Goal: Navigation & Orientation: Find specific page/section

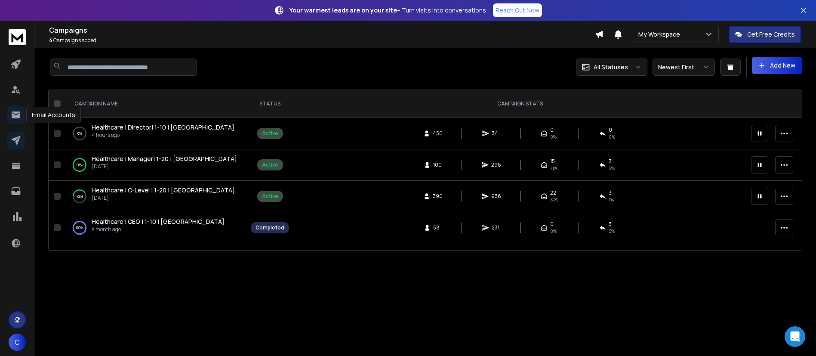
click at [12, 113] on icon at bounding box center [16, 114] width 9 height 7
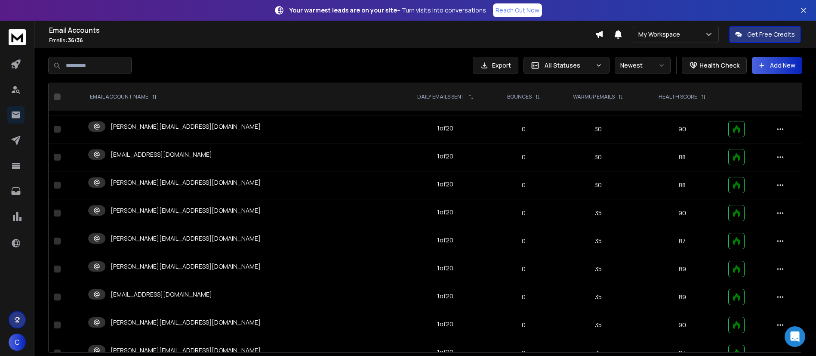
scroll to position [332, 0]
click at [14, 136] on icon at bounding box center [16, 140] width 10 height 10
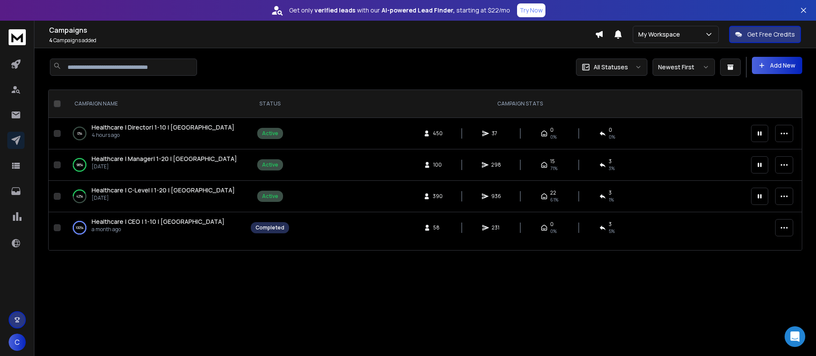
click at [163, 124] on span "Healthcare | Director| 1-10 | [GEOGRAPHIC_DATA]" at bounding box center [163, 127] width 143 height 8
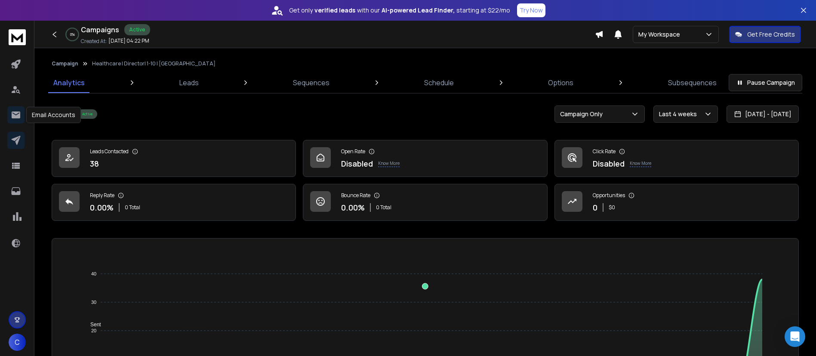
click at [13, 113] on icon at bounding box center [16, 115] width 10 height 10
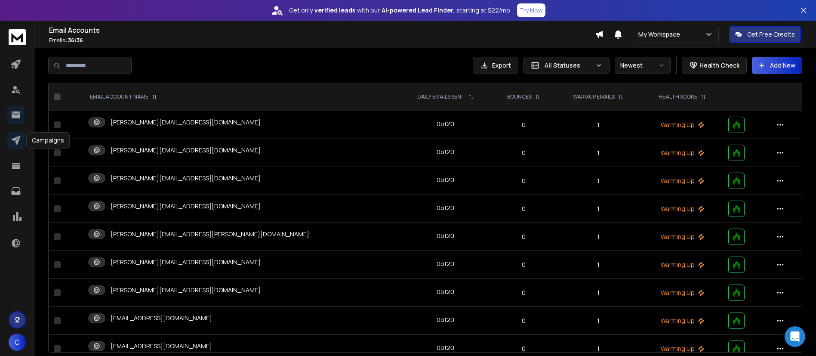
click at [11, 139] on icon at bounding box center [16, 140] width 10 height 10
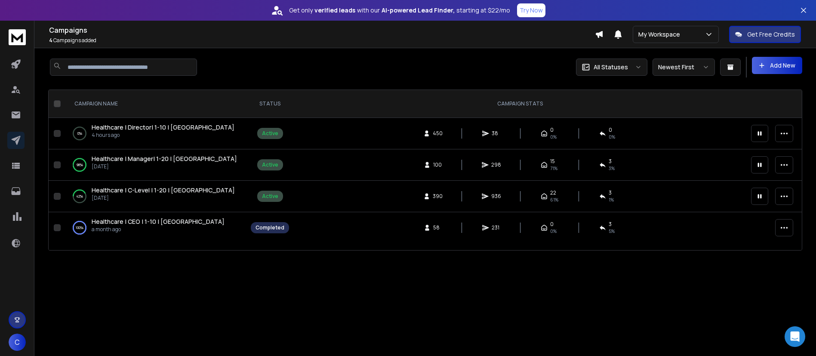
click at [303, 165] on div "100 298 15 71 % 3 3 %" at bounding box center [521, 165] width 442 height 14
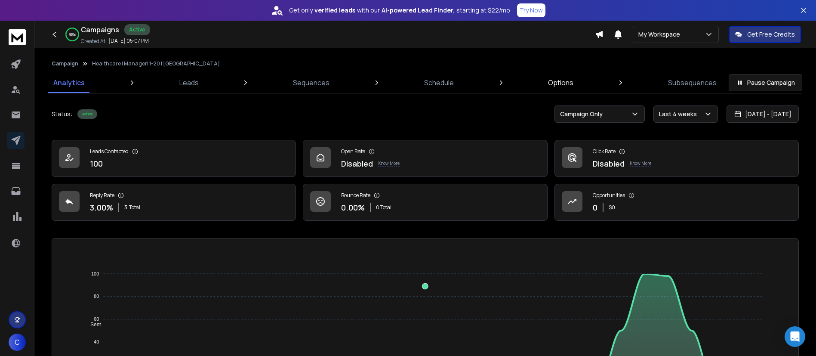
click at [558, 88] on link "Options" at bounding box center [561, 82] width 36 height 21
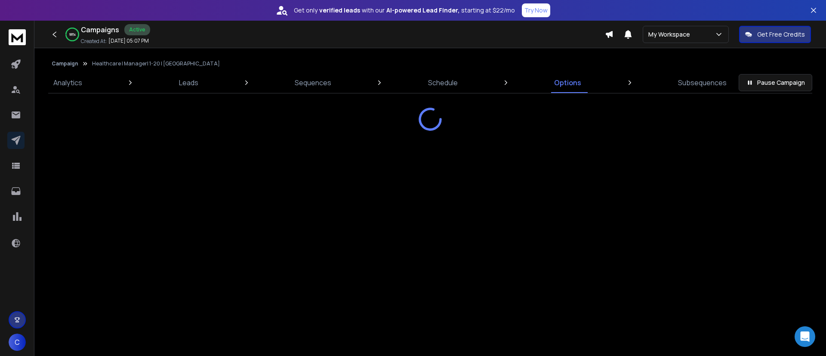
select select "*"
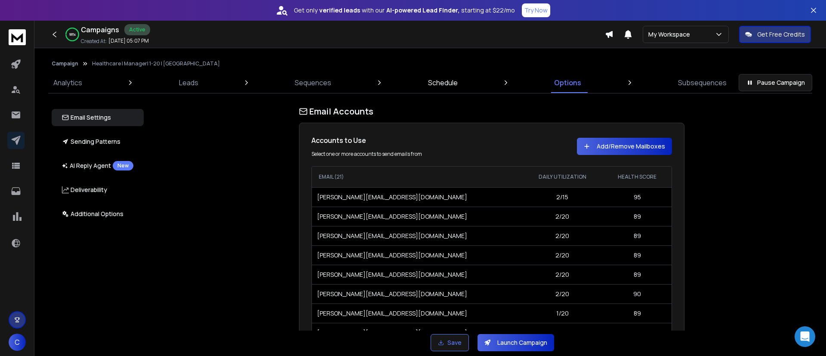
click at [449, 82] on p "Schedule" at bounding box center [443, 82] width 30 height 10
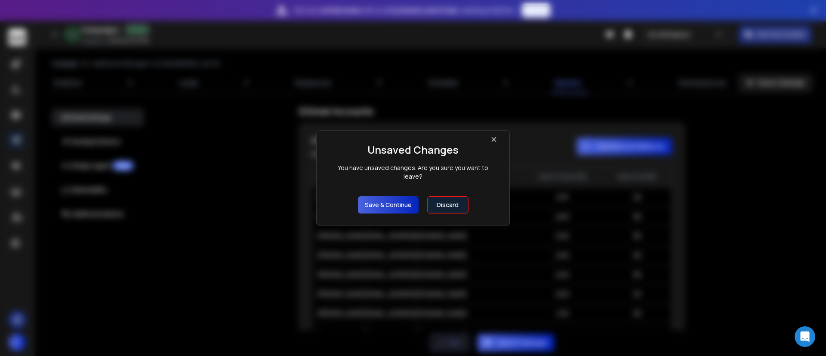
click at [380, 201] on button "Save & Continue" at bounding box center [388, 204] width 61 height 17
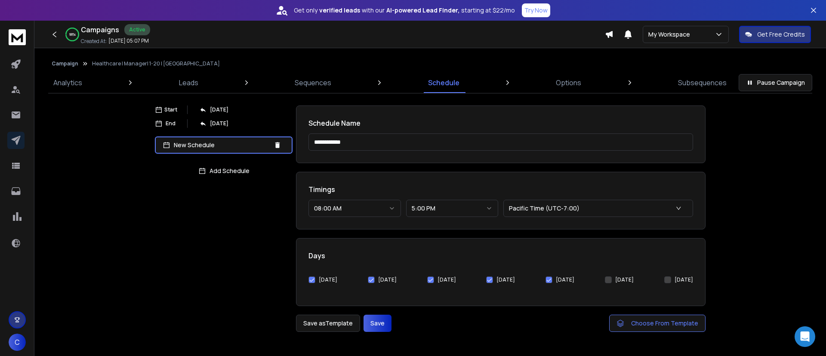
click at [25, 141] on div at bounding box center [17, 142] width 20 height 20
click at [19, 140] on icon at bounding box center [16, 140] width 10 height 10
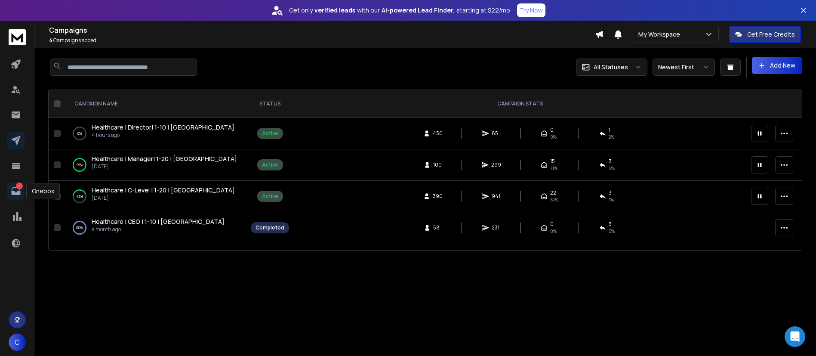
click at [19, 198] on link "1" at bounding box center [15, 190] width 17 height 17
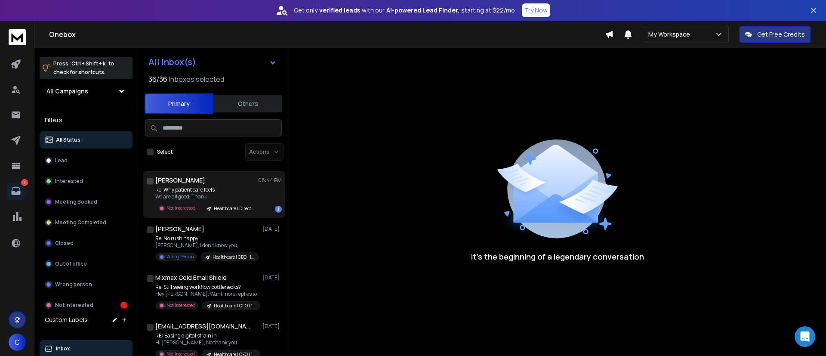
click at [245, 192] on p "Re: Why patient care feels" at bounding box center [206, 189] width 103 height 7
click at [207, 184] on div "Luke Boganny 08:44 PM" at bounding box center [218, 180] width 127 height 9
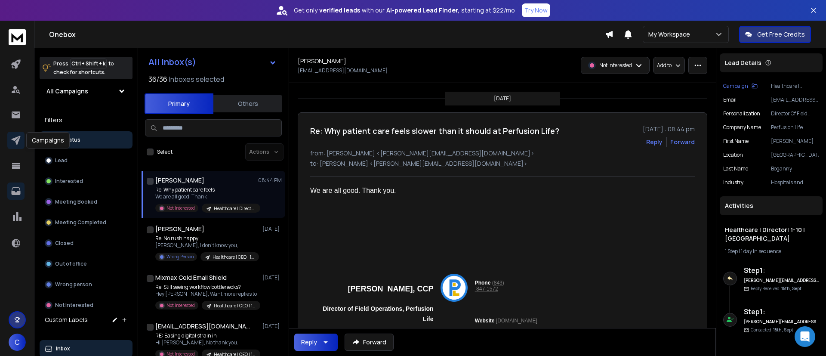
click at [13, 145] on icon at bounding box center [16, 140] width 10 height 10
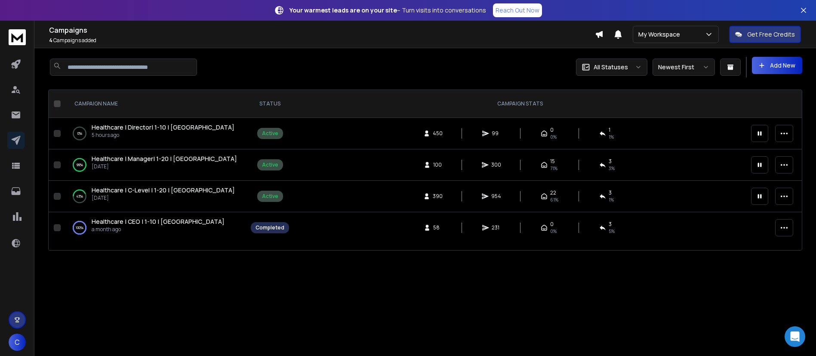
click at [149, 123] on span "Healthcare | Director| 1-10 | [GEOGRAPHIC_DATA]" at bounding box center [163, 127] width 143 height 8
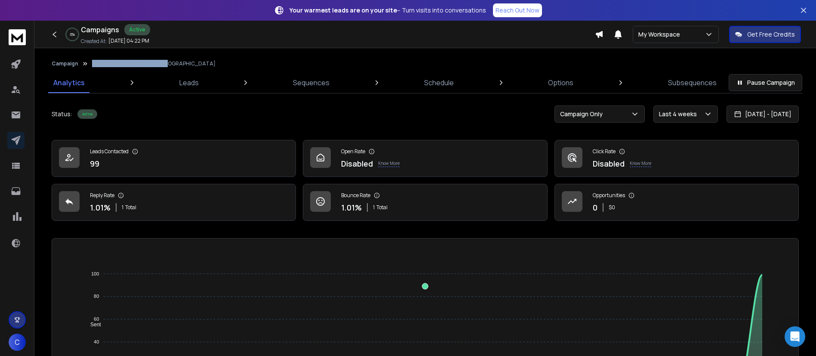
drag, startPoint x: 173, startPoint y: 63, endPoint x: 88, endPoint y: 59, distance: 84.9
click at [88, 59] on div "Campaign Healthcare | Director| 1-10 | USA" at bounding box center [425, 64] width 754 height 14
copy p "Healthcare | Director| 1-10 | [GEOGRAPHIC_DATA]"
click at [15, 138] on icon at bounding box center [15, 140] width 9 height 9
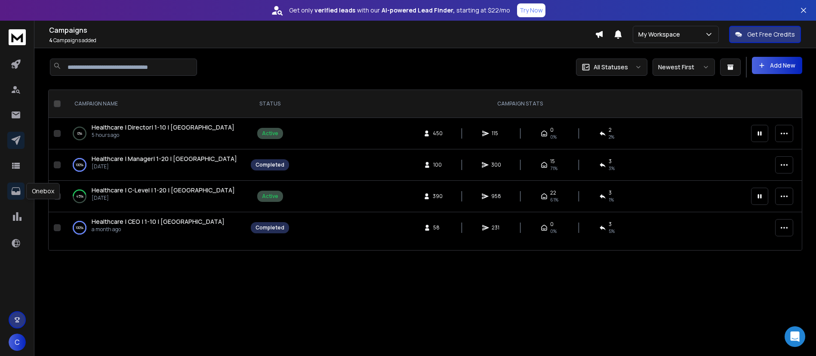
click at [19, 195] on icon at bounding box center [15, 191] width 9 height 8
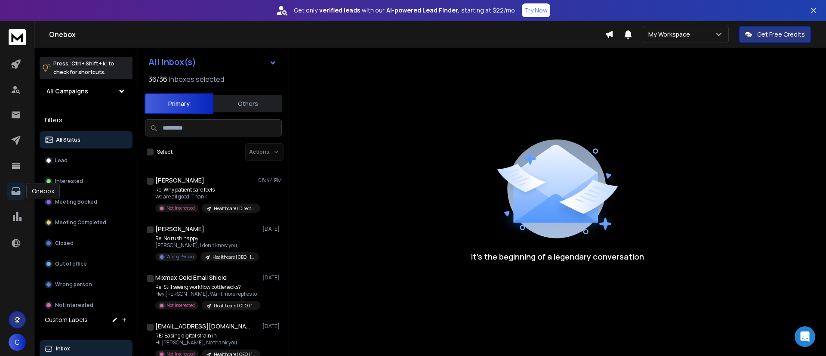
click at [17, 198] on link at bounding box center [15, 190] width 17 height 17
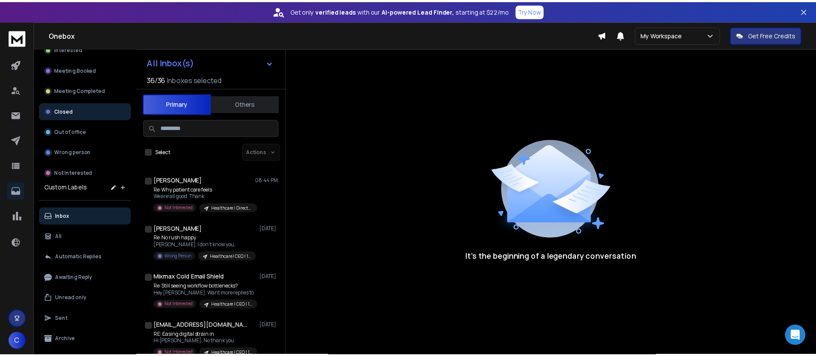
scroll to position [142, 0]
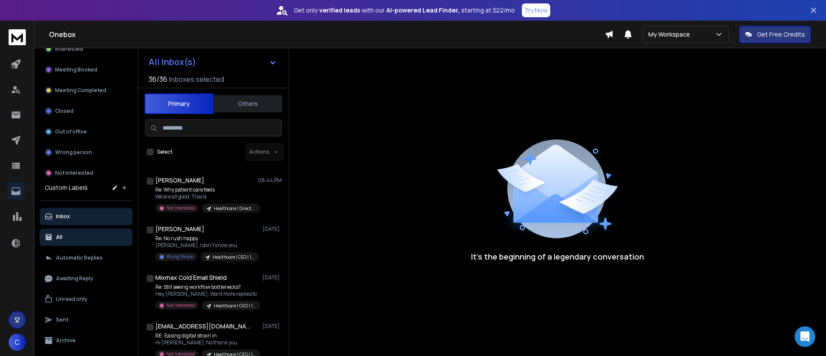
click at [67, 229] on button "All" at bounding box center [86, 237] width 93 height 17
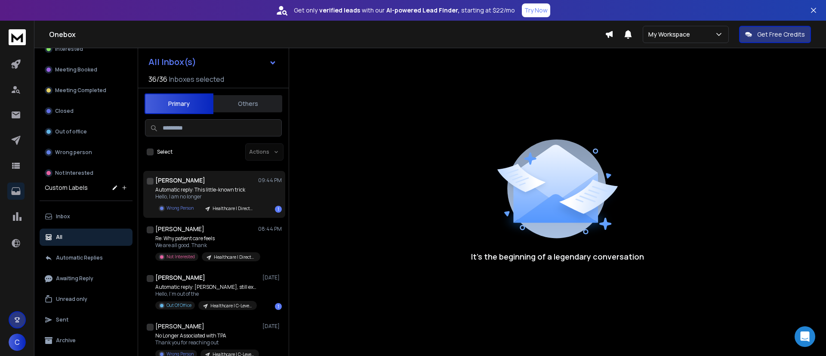
click at [210, 200] on div "Automatic reply: This little-known trick Hello, I am no longer Wrong Person Hea…" at bounding box center [207, 199] width 104 height 26
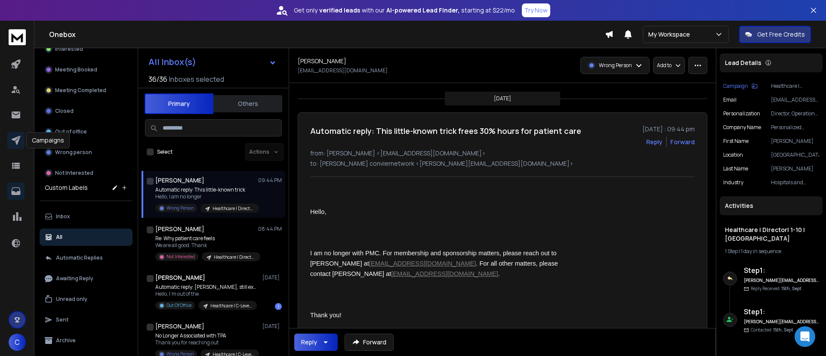
click at [22, 137] on link at bounding box center [15, 140] width 17 height 17
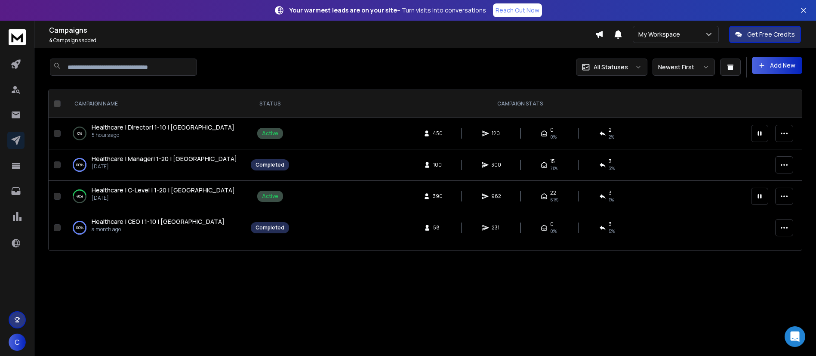
click at [567, 355] on div "Campaigns 4 Campaigns Added All Statuses Newest First Add New CAMPAIGN NAME STA…" at bounding box center [425, 235] width 754 height 356
click at [752, 303] on div "Campaigns 4 Campaigns Added All Statuses Newest First Add New CAMPAIGN NAME STA…" at bounding box center [425, 235] width 754 height 356
click at [683, 309] on div "Campaigns 4 Campaigns Added All Statuses Newest First Add New CAMPAIGN NAME STA…" at bounding box center [425, 235] width 754 height 356
click at [21, 179] on div at bounding box center [17, 155] width 20 height 199
click at [16, 196] on icon at bounding box center [16, 191] width 10 height 10
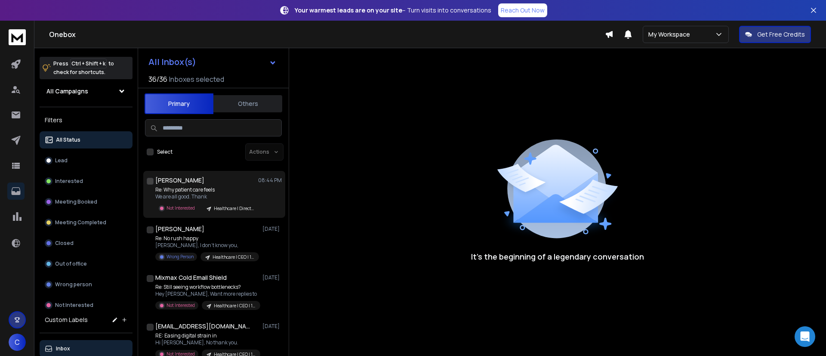
click at [198, 178] on div "Luke Boganny 08:44 PM" at bounding box center [218, 180] width 127 height 9
click at [186, 193] on p "We are all good. Thank" at bounding box center [206, 196] width 103 height 7
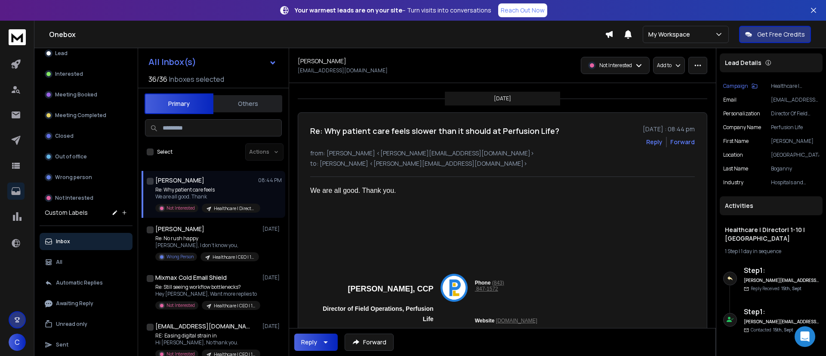
scroll to position [113, 0]
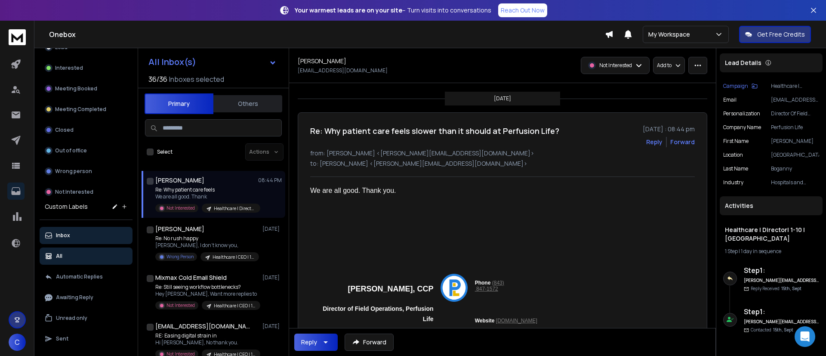
click at [65, 260] on button "All" at bounding box center [86, 255] width 93 height 17
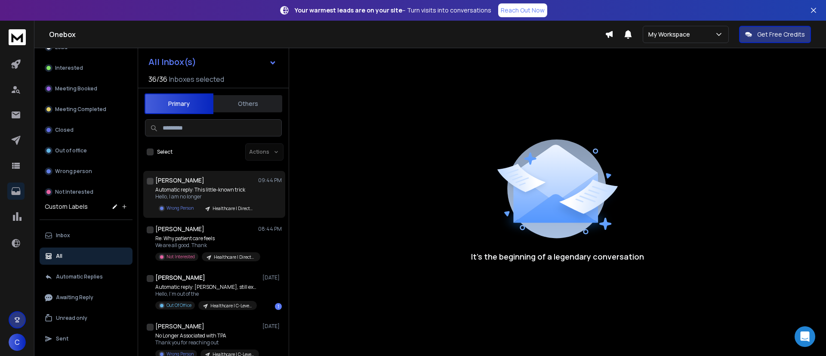
click at [214, 182] on div "Lindsay Stephens 09:44 PM" at bounding box center [218, 180] width 127 height 9
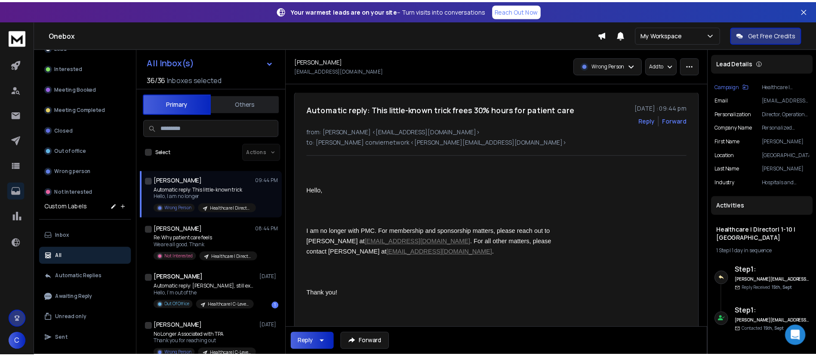
scroll to position [16, 0]
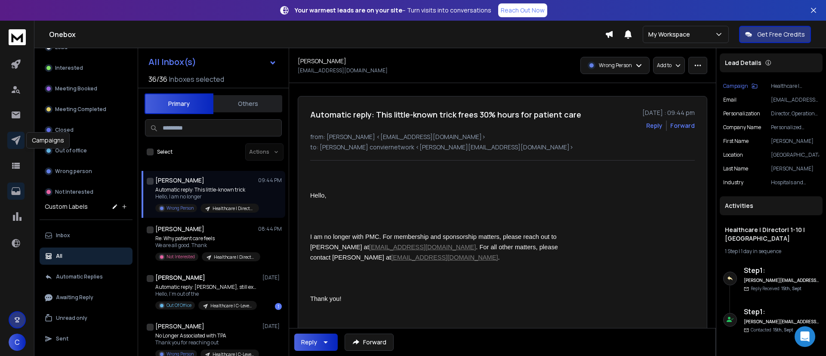
click at [19, 143] on icon at bounding box center [16, 140] width 10 height 10
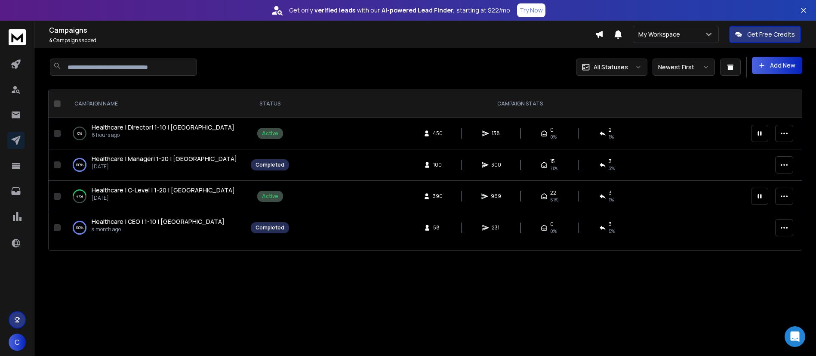
click at [686, 310] on div "Campaigns 4 Campaigns Added All Statuses Newest First Add New CAMPAIGN NAME STA…" at bounding box center [425, 235] width 754 height 356
click at [13, 111] on icon at bounding box center [16, 115] width 10 height 10
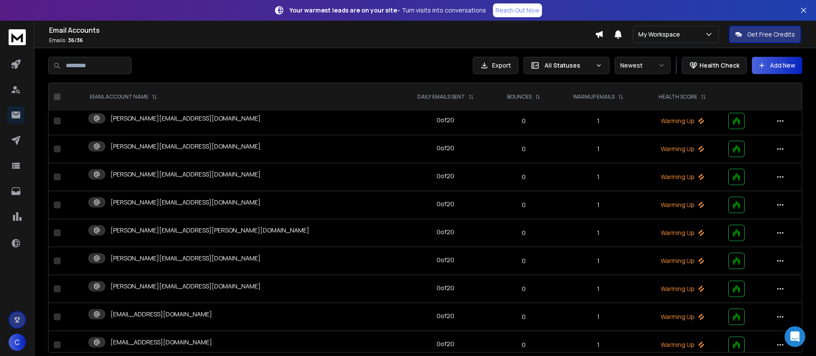
scroll to position [3, 0]
click at [730, 103] on th at bounding box center [742, 97] width 36 height 28
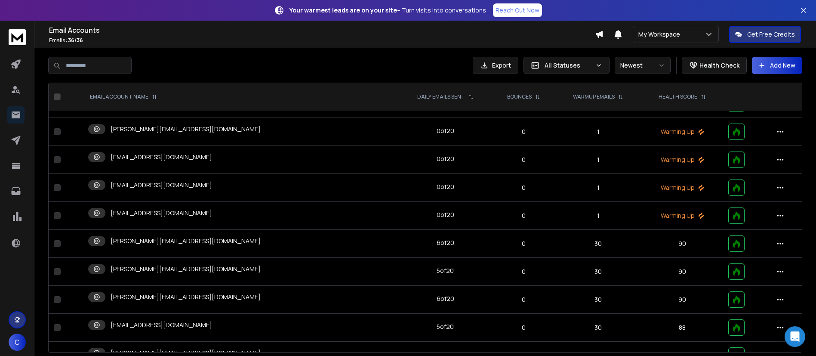
scroll to position [0, 0]
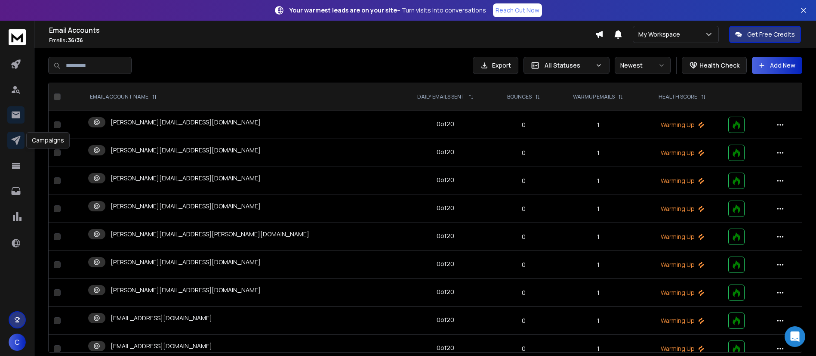
click at [22, 145] on link at bounding box center [15, 140] width 17 height 17
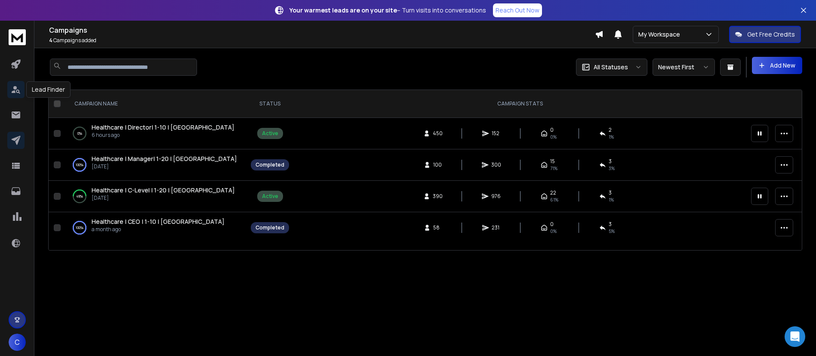
click at [19, 89] on icon at bounding box center [16, 89] width 10 height 10
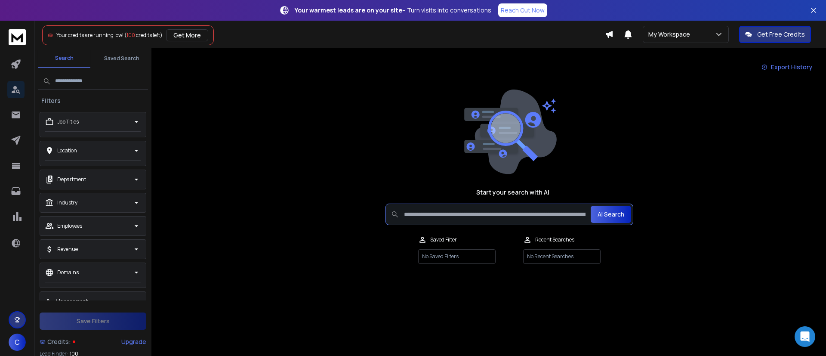
click at [18, 103] on div at bounding box center [17, 155] width 20 height 199
click at [17, 111] on icon at bounding box center [16, 115] width 10 height 10
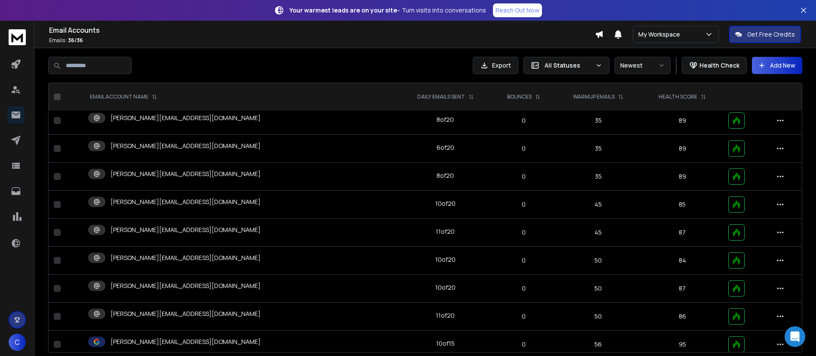
scroll to position [773, 0]
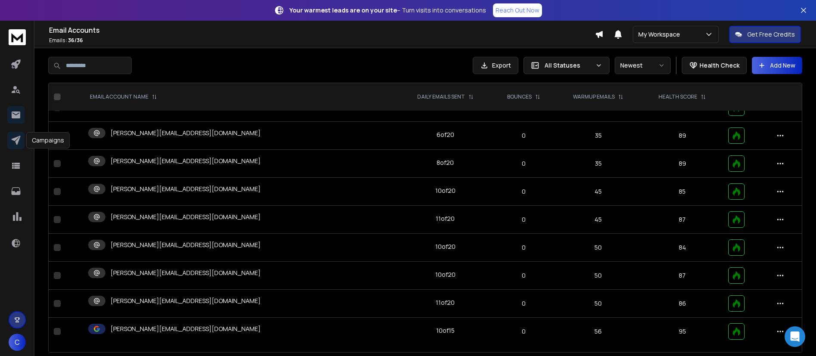
click at [15, 144] on icon at bounding box center [16, 140] width 10 height 10
